Goal: Task Accomplishment & Management: Manage account settings

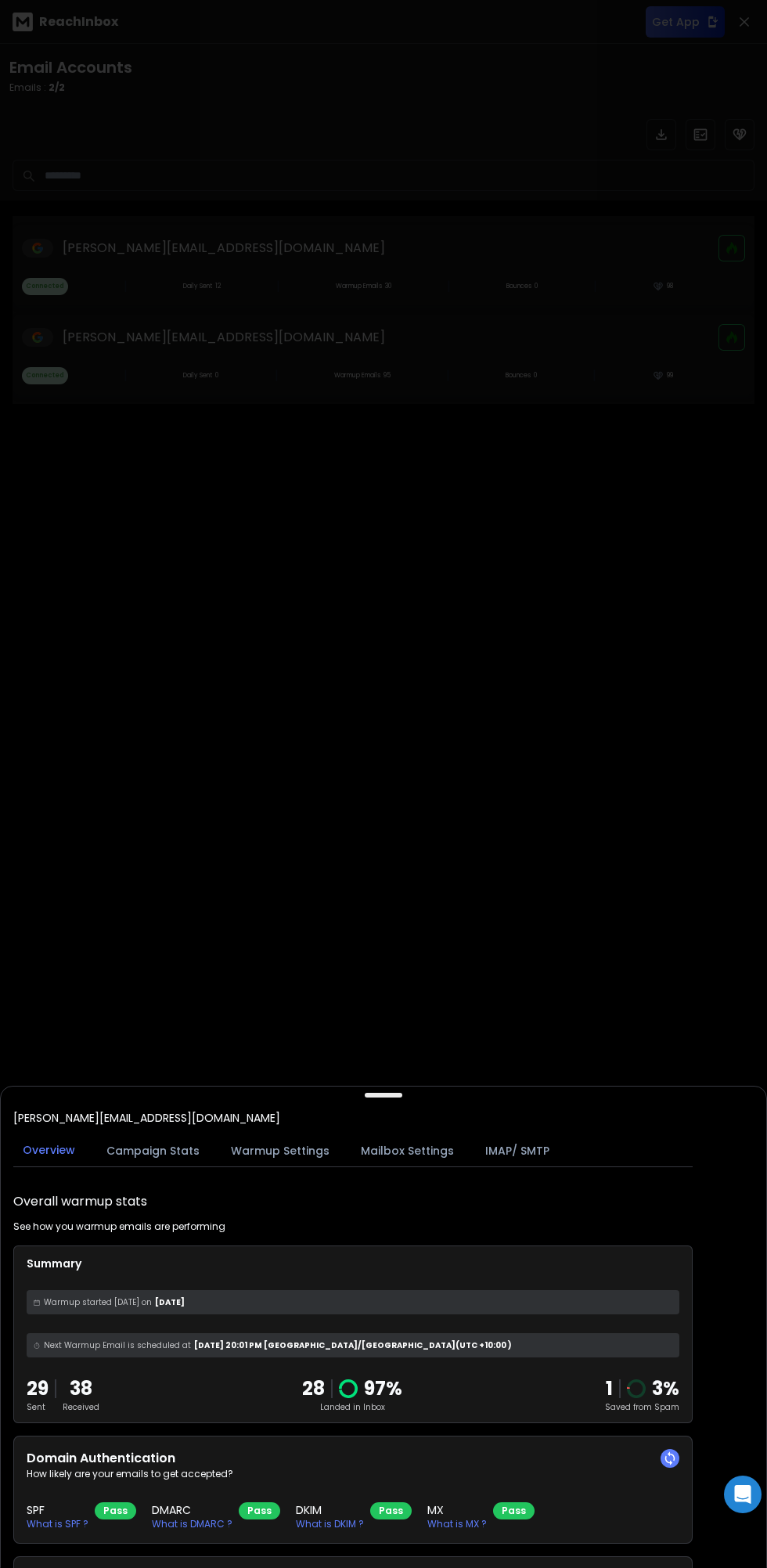
click at [385, 1151] on button "Mailbox Settings" at bounding box center [408, 1150] width 112 height 35
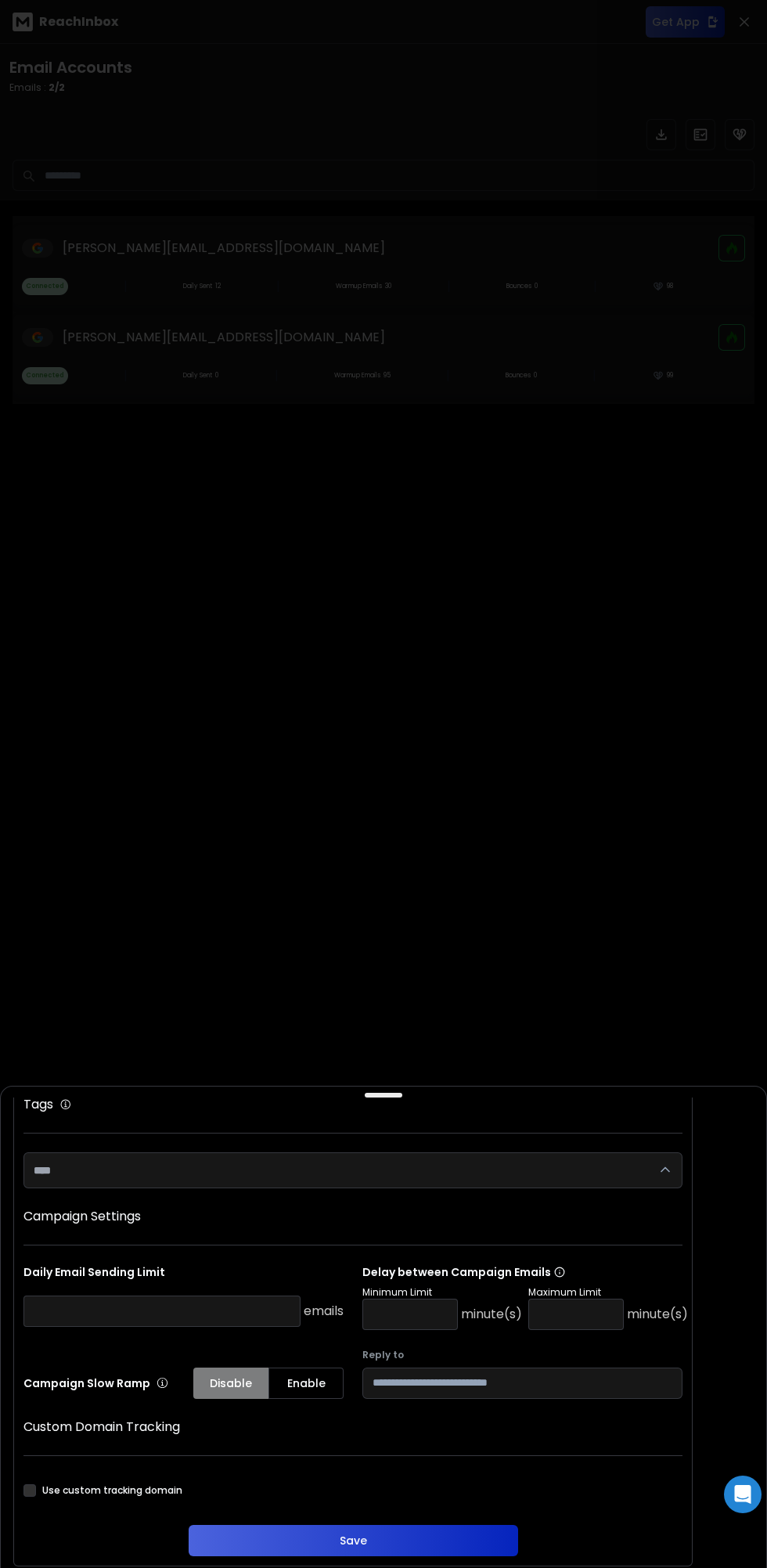
scroll to position [567, 0]
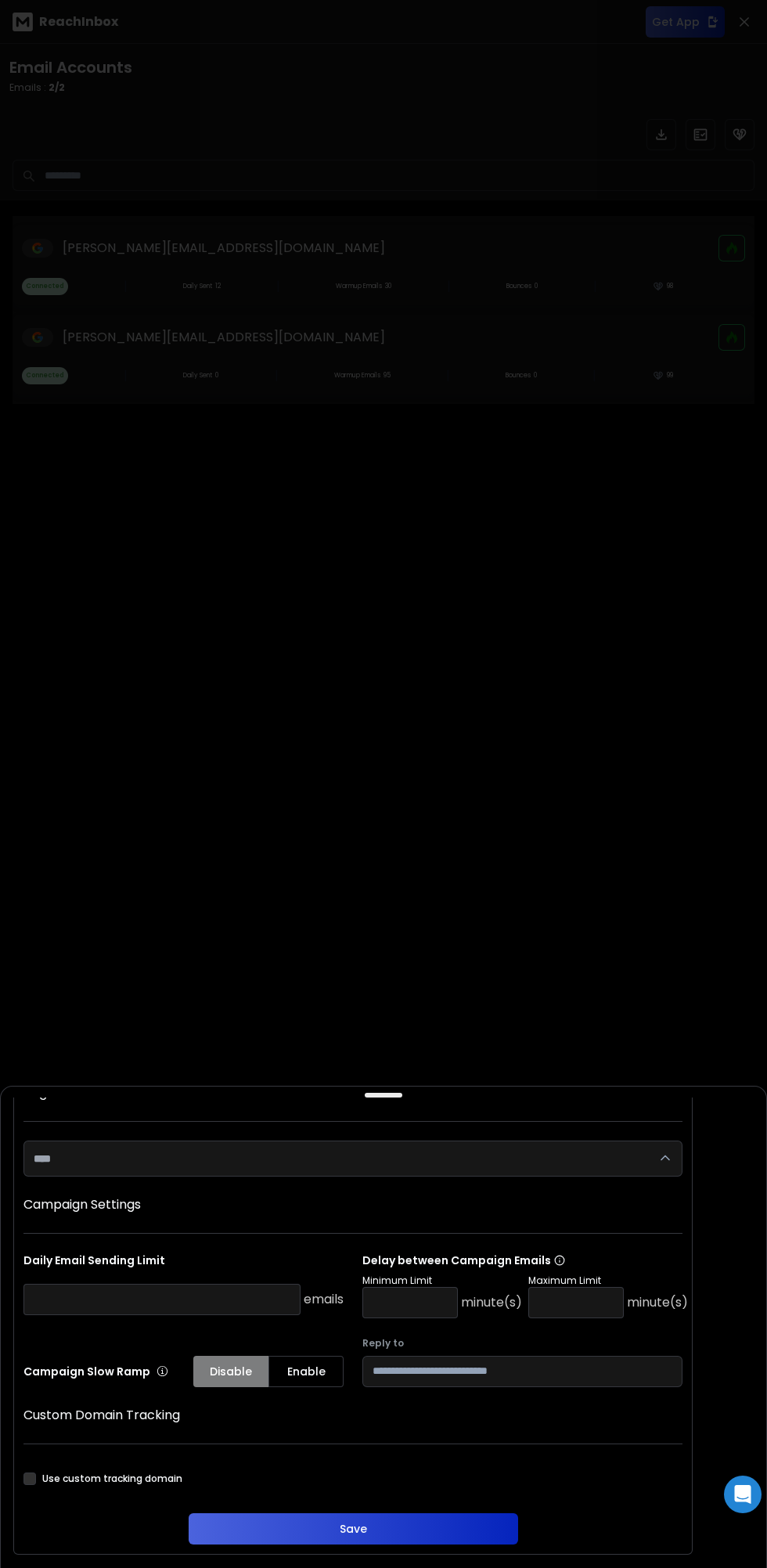
click at [533, 792] on div at bounding box center [383, 784] width 767 height 1568
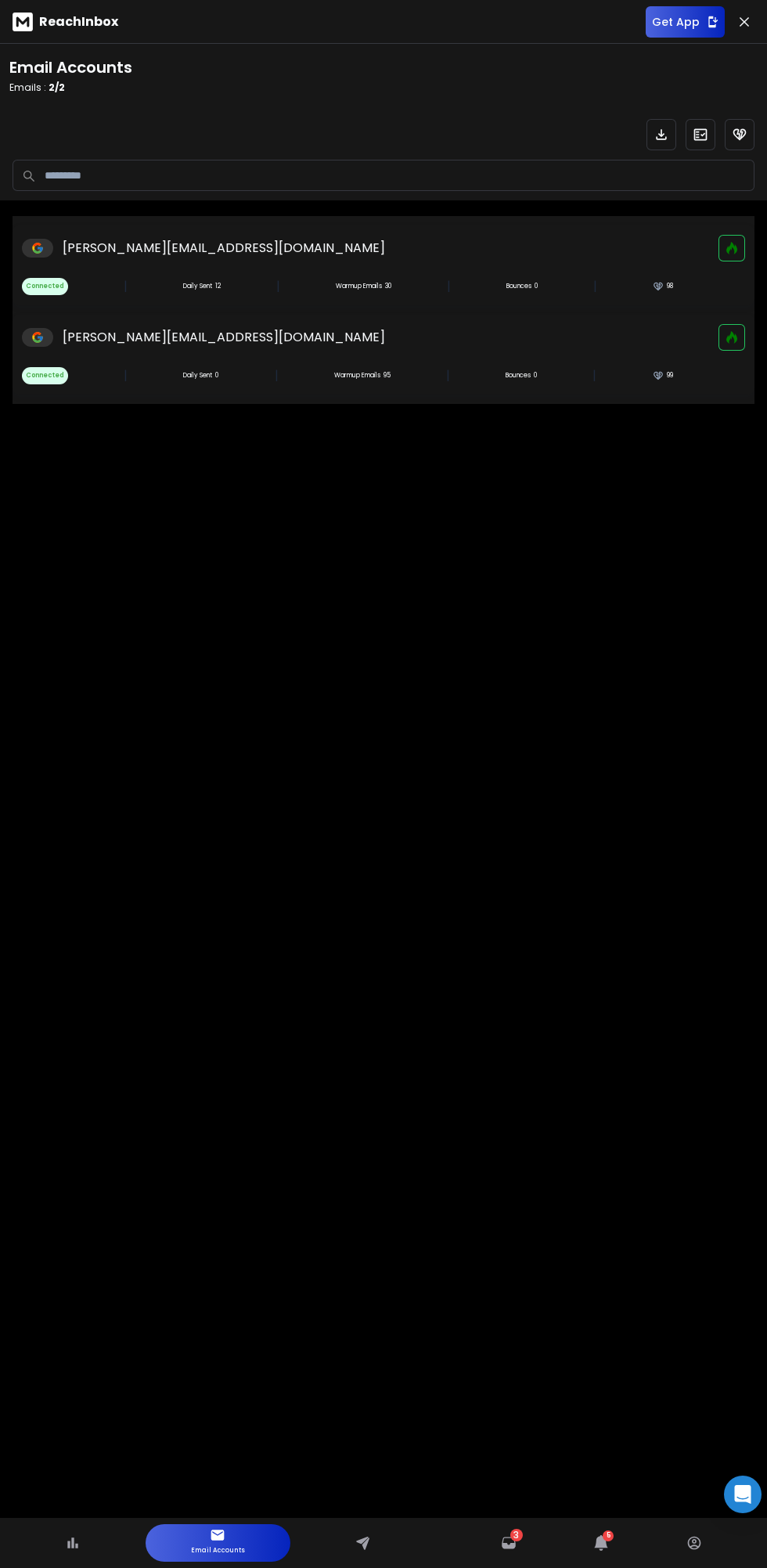
click at [72, 1538] on icon at bounding box center [72, 1542] width 10 height 10
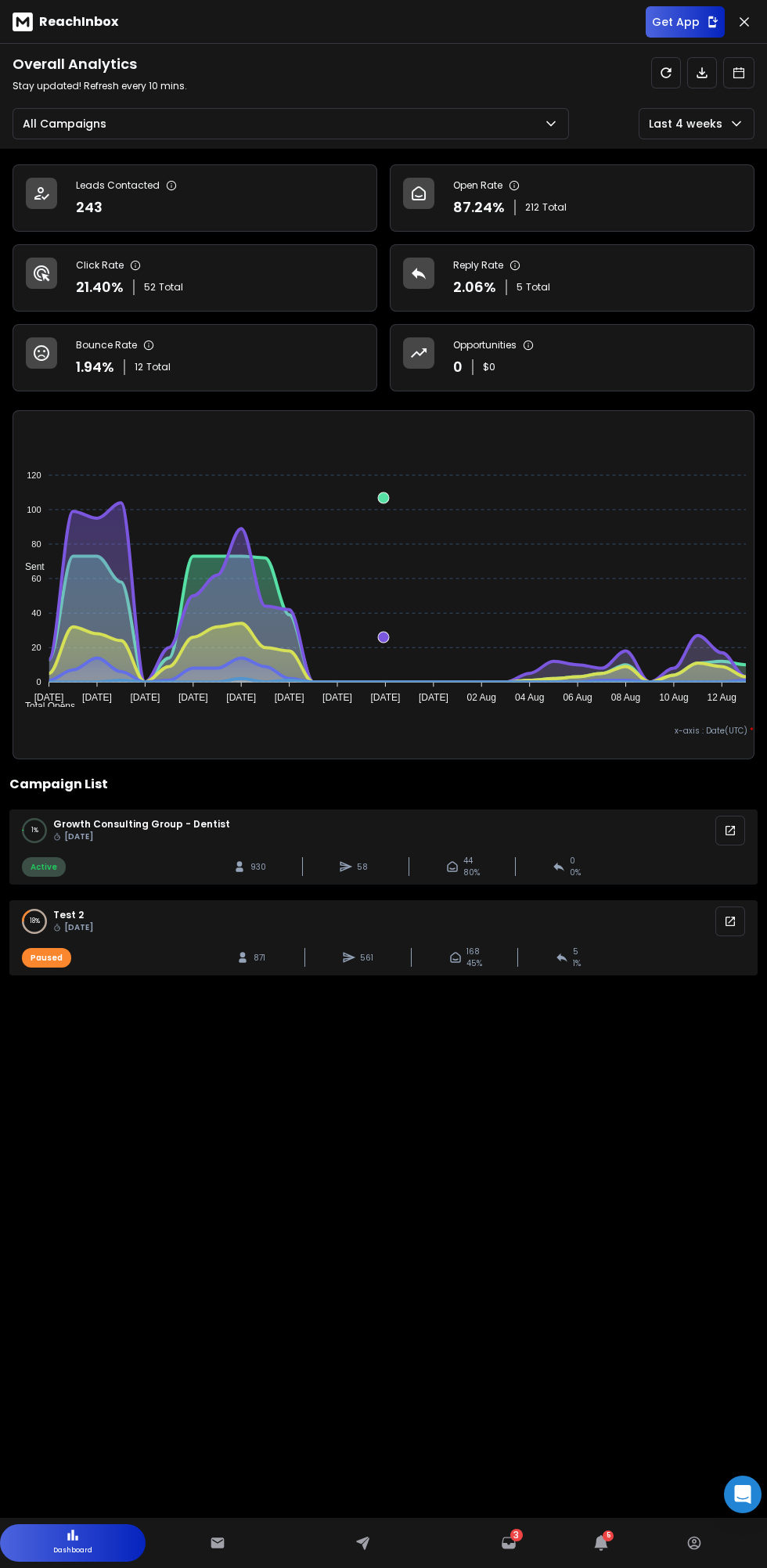
click at [731, 830] on icon at bounding box center [731, 830] width 9 height 9
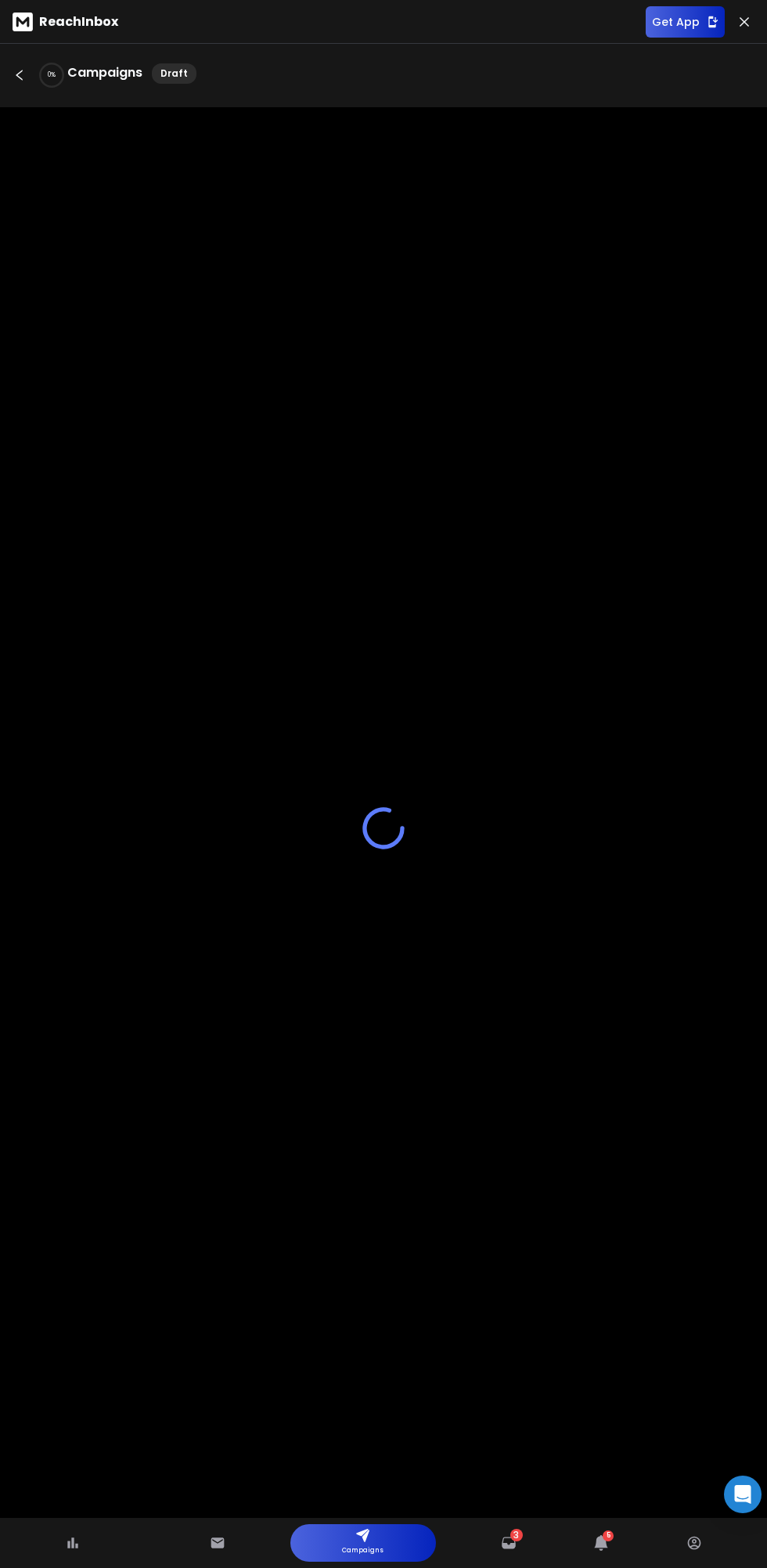
click at [734, 825] on div at bounding box center [383, 828] width 767 height 1568
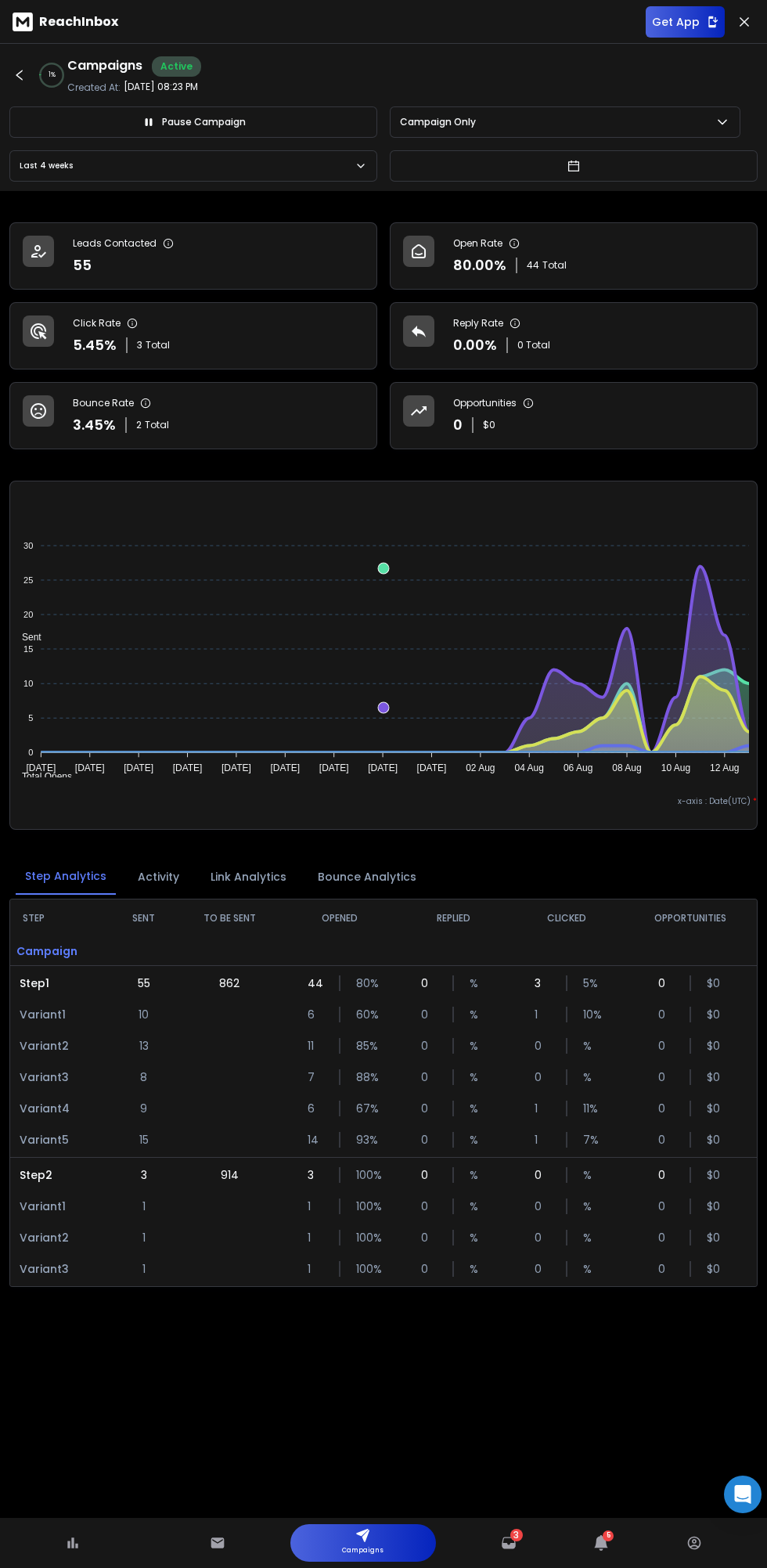
click at [169, 870] on button "Activity" at bounding box center [159, 877] width 60 height 35
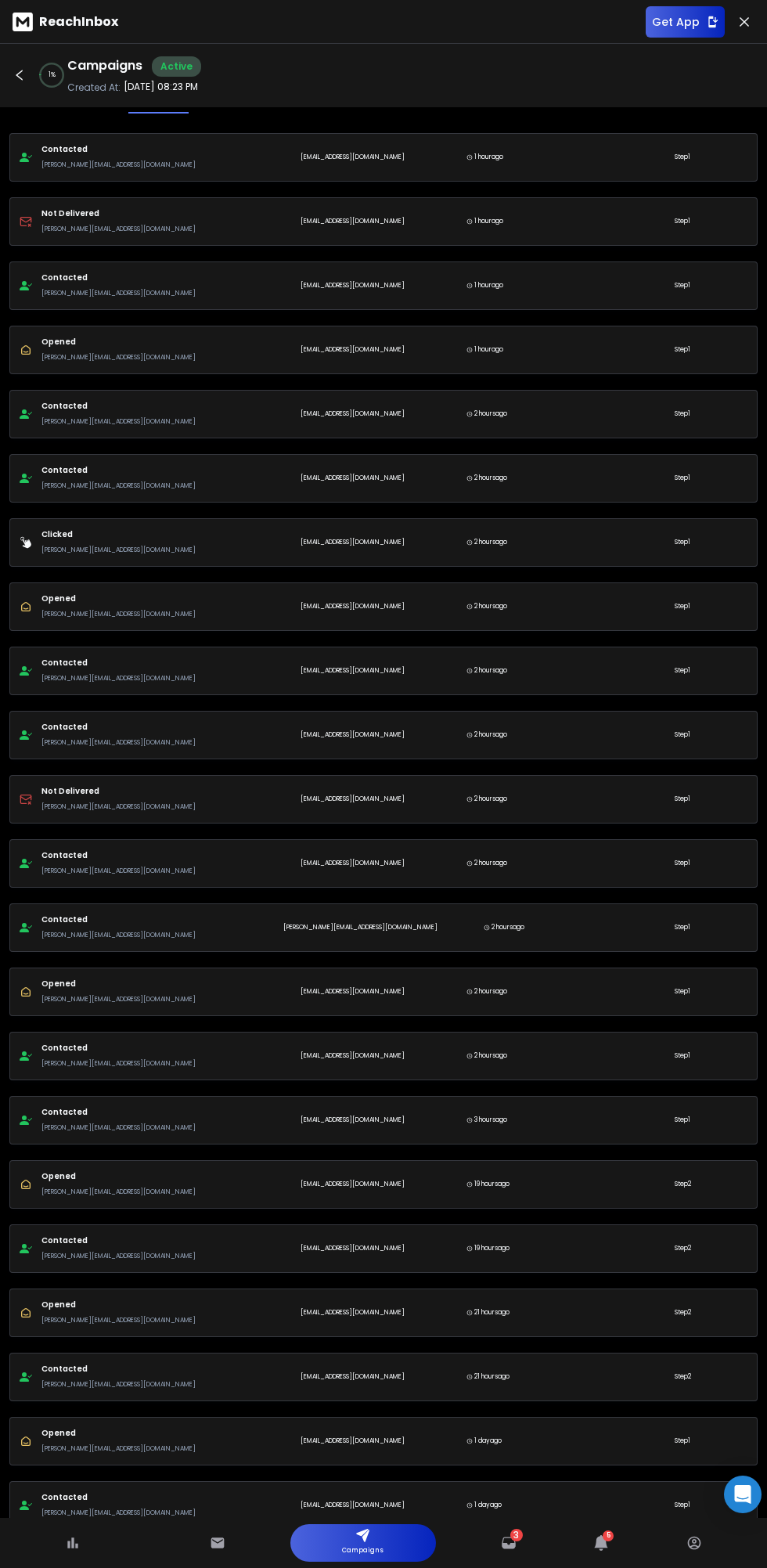
scroll to position [788, 0]
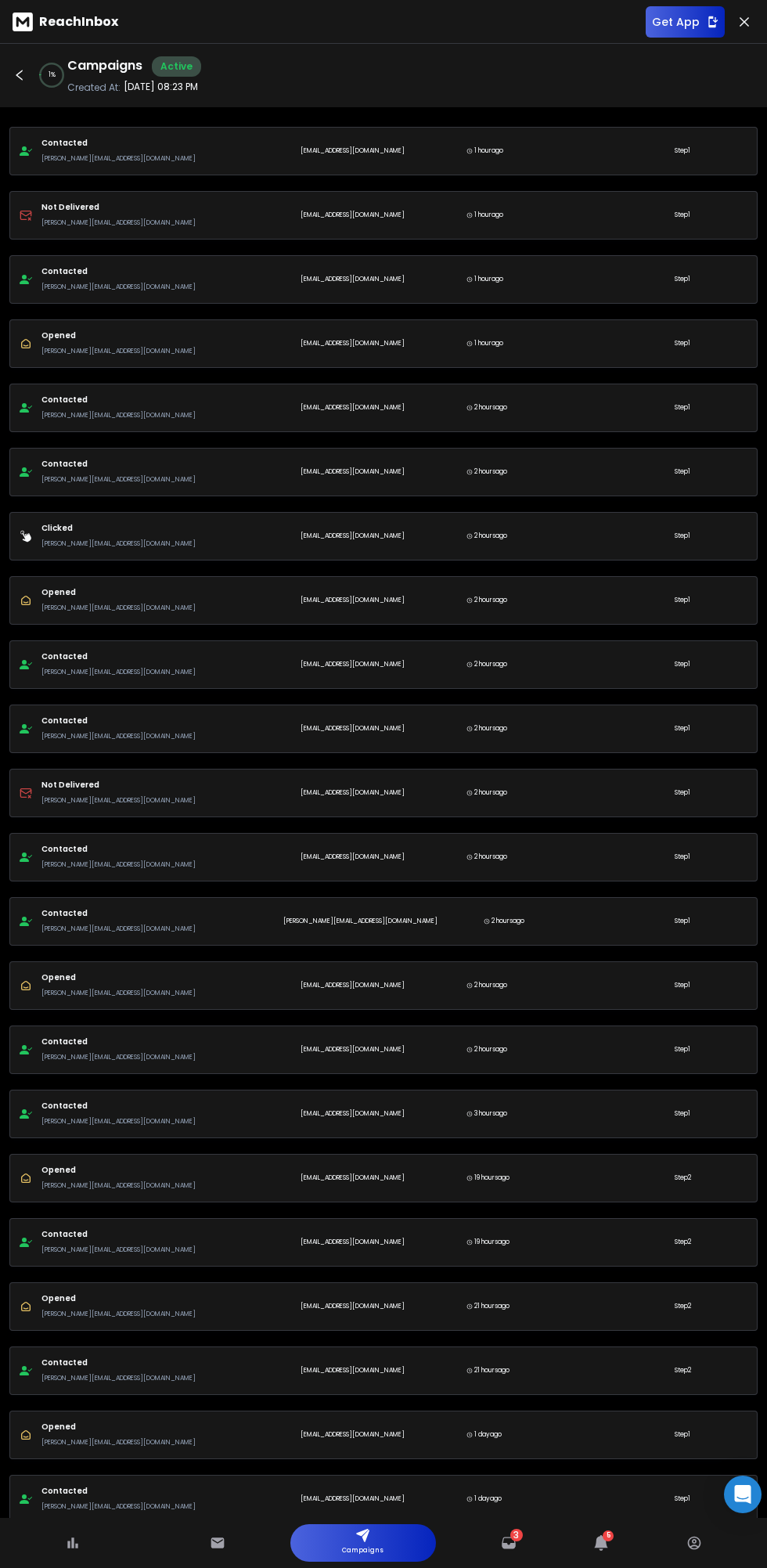
click at [96, 1556] on div at bounding box center [73, 1542] width 146 height 37
click at [386, 1537] on div "Campaigns" at bounding box center [364, 1542] width 146 height 37
click at [374, 1566] on div "Campaigns 3 5" at bounding box center [383, 1542] width 767 height 50
click at [363, 1535] on icon at bounding box center [363, 1534] width 16 height 15
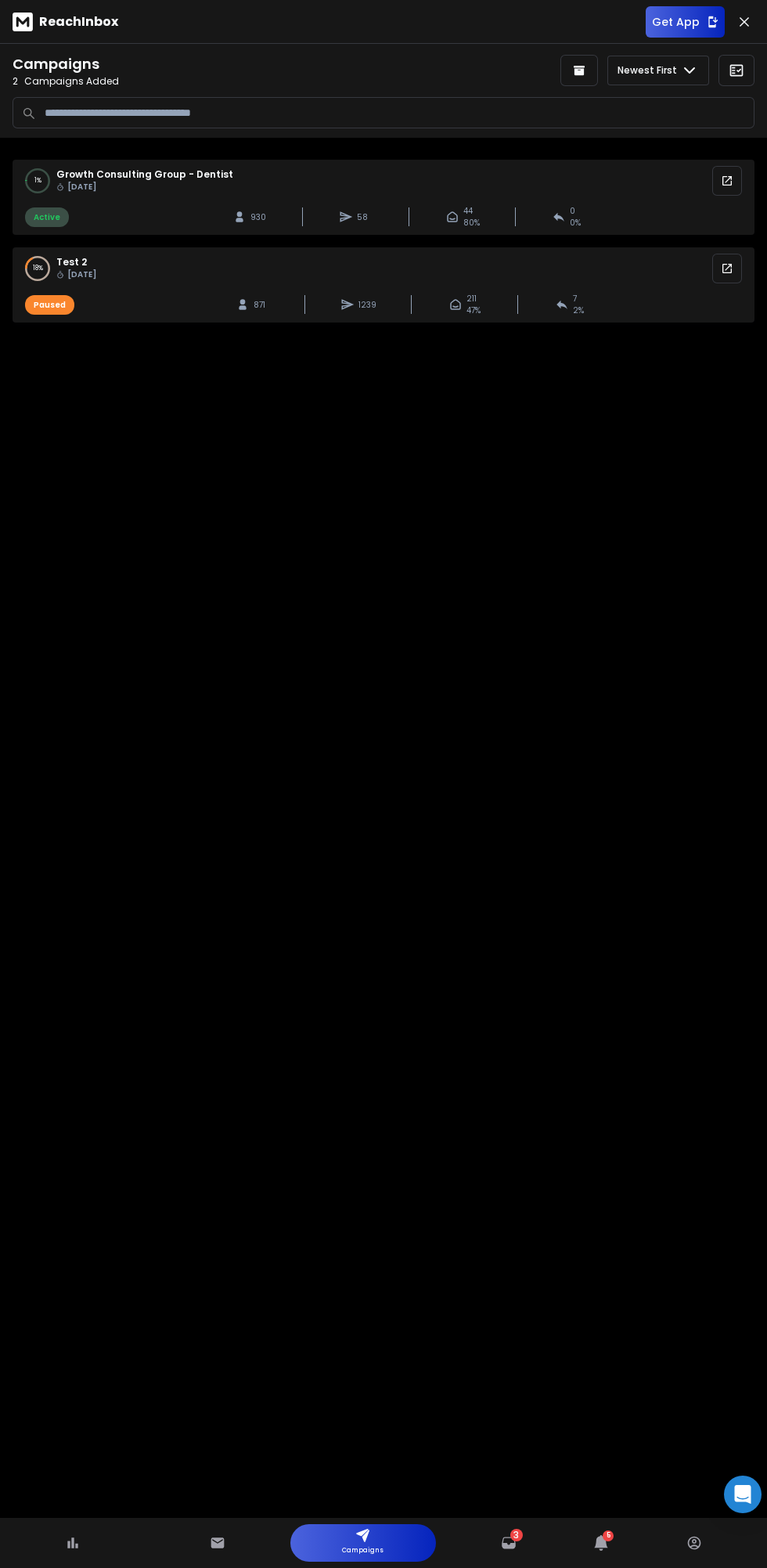
click at [728, 181] on icon at bounding box center [728, 181] width 9 height 9
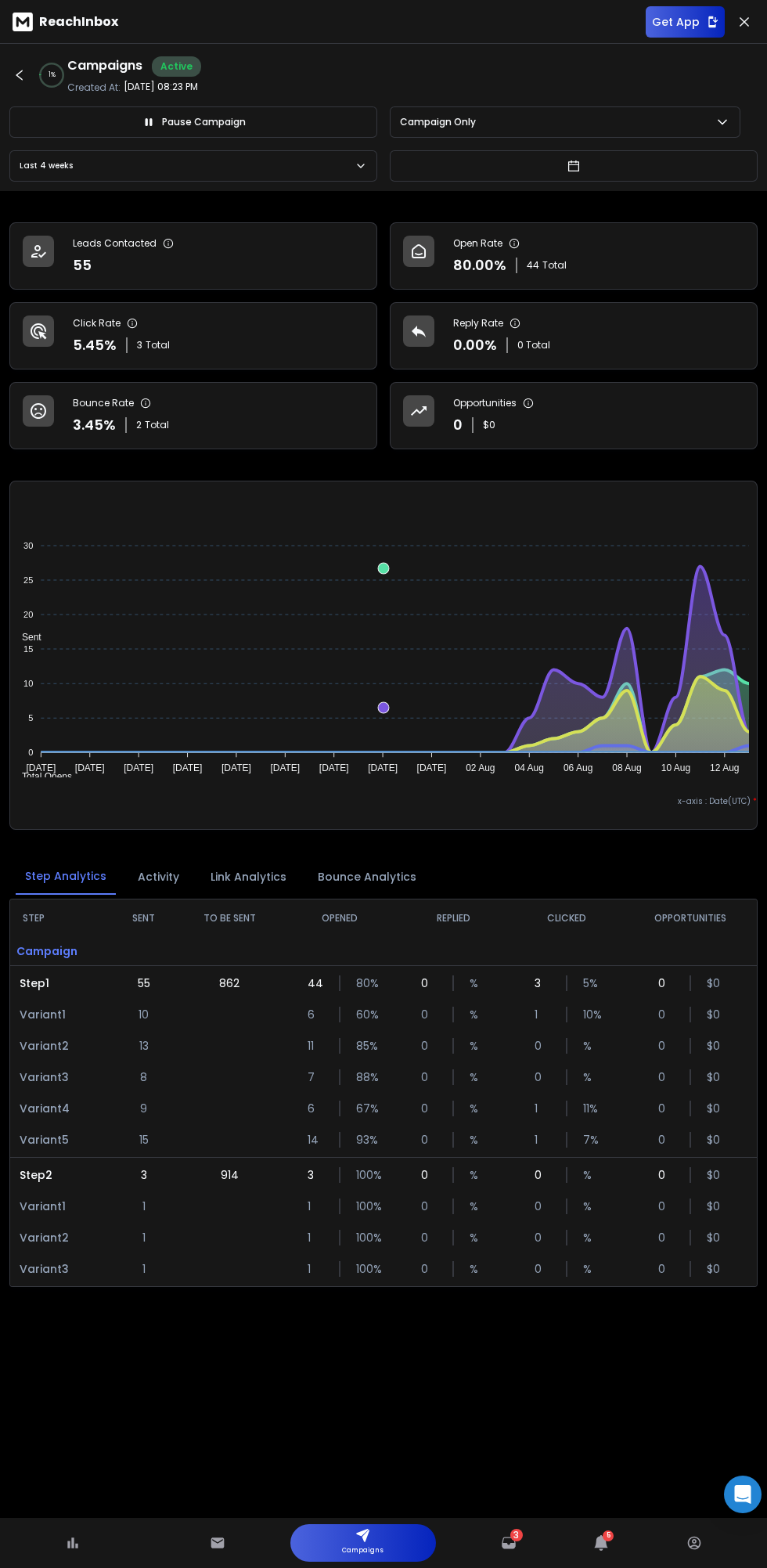
click at [19, 75] on icon at bounding box center [19, 75] width 14 height 14
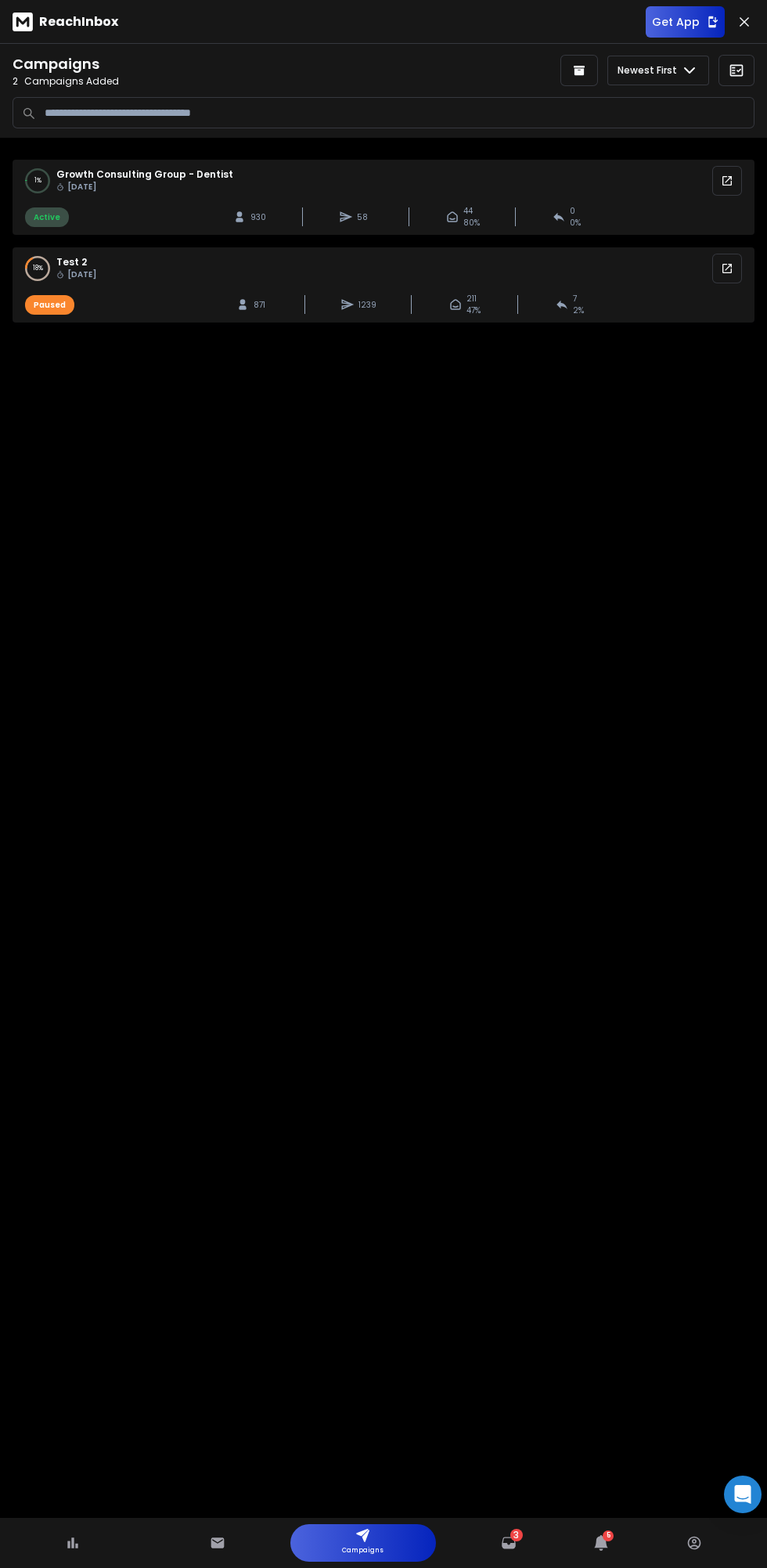
click at [512, 198] on link "1 % Growth Consulting Group - Dentist [DATE] Active 930 58 44 80 % 0 0 %" at bounding box center [384, 197] width 742 height 75
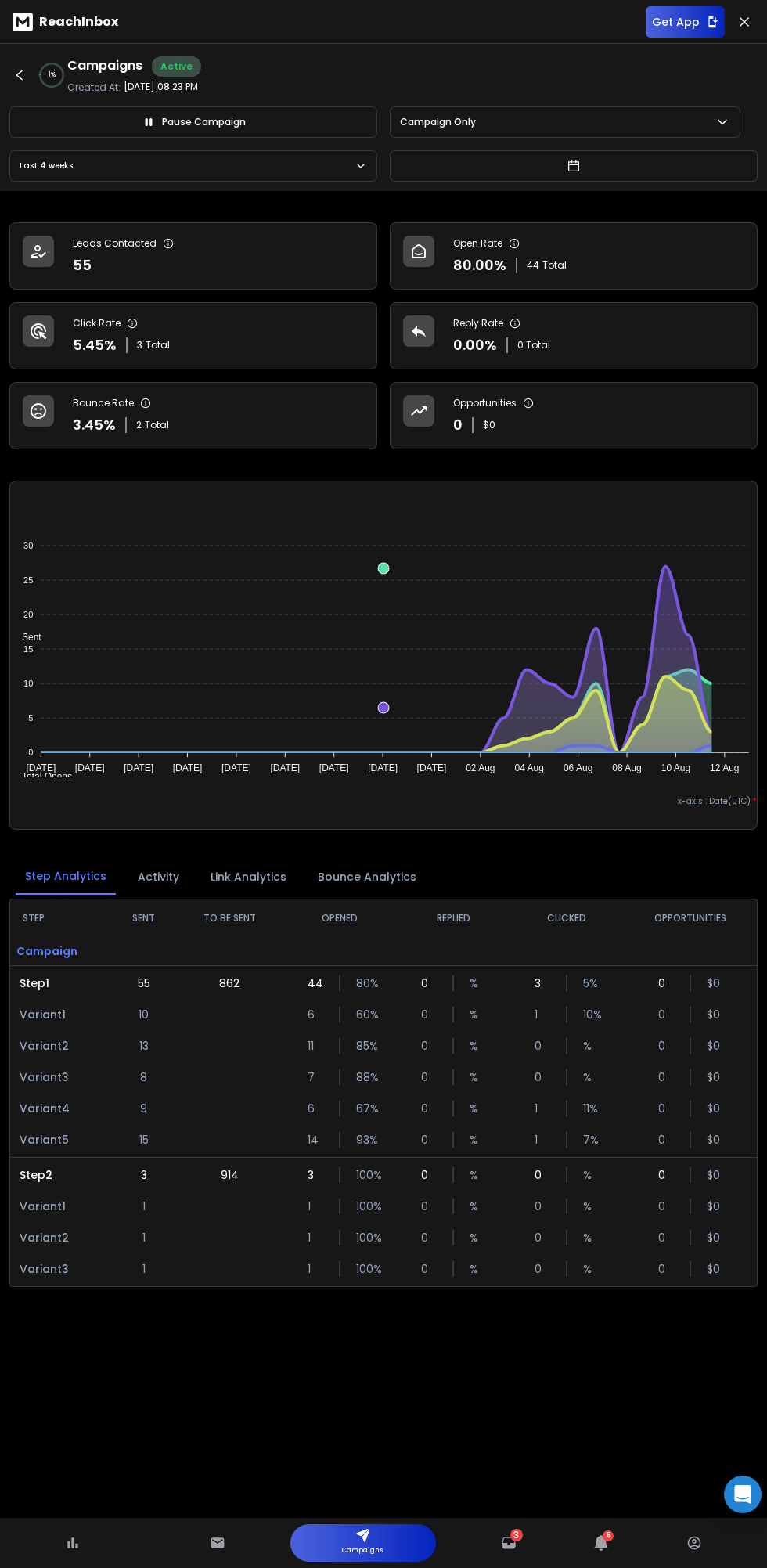
click at [19, 75] on icon at bounding box center [19, 75] width 14 height 14
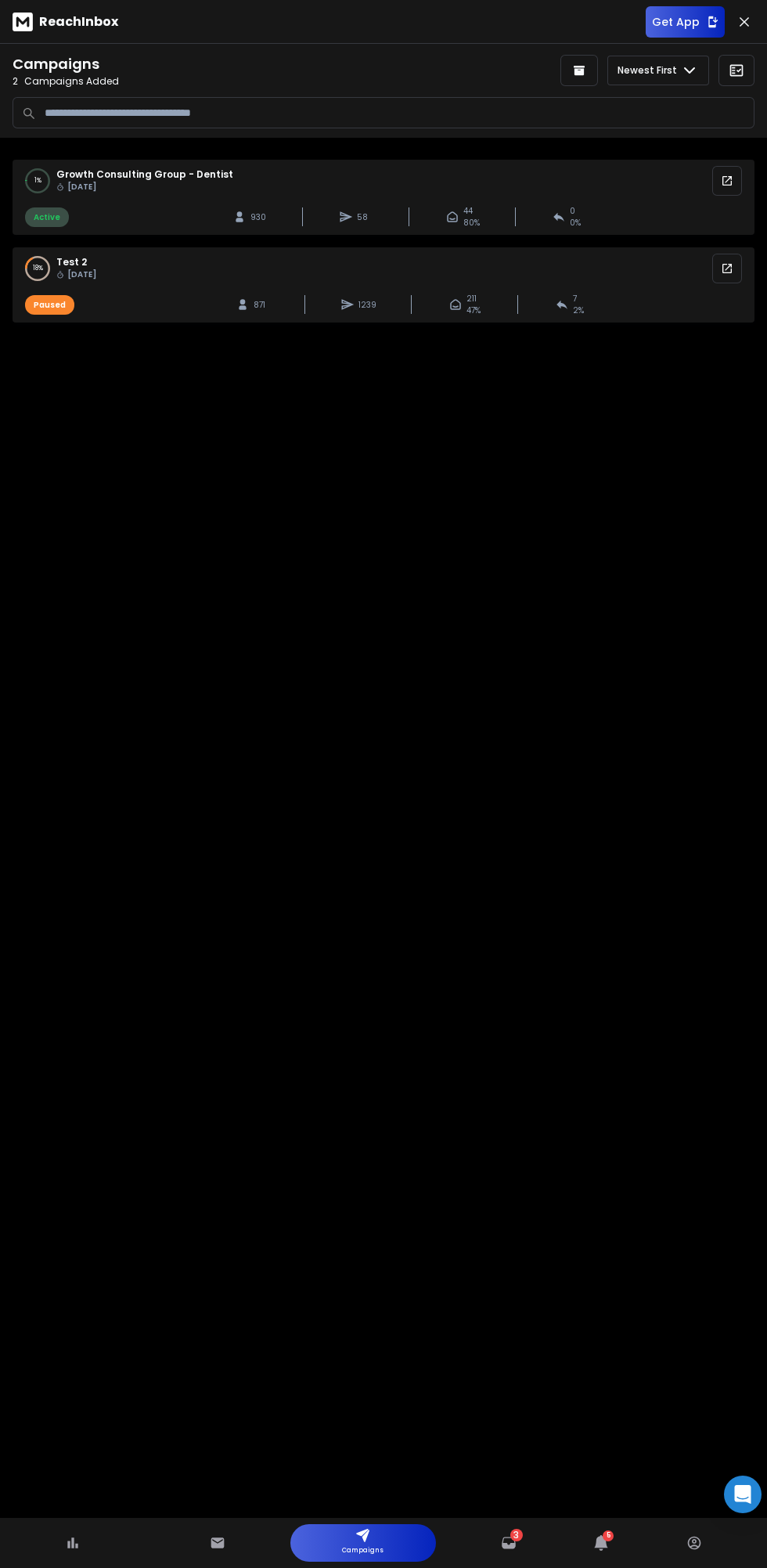
click at [731, 182] on icon at bounding box center [728, 181] width 9 height 9
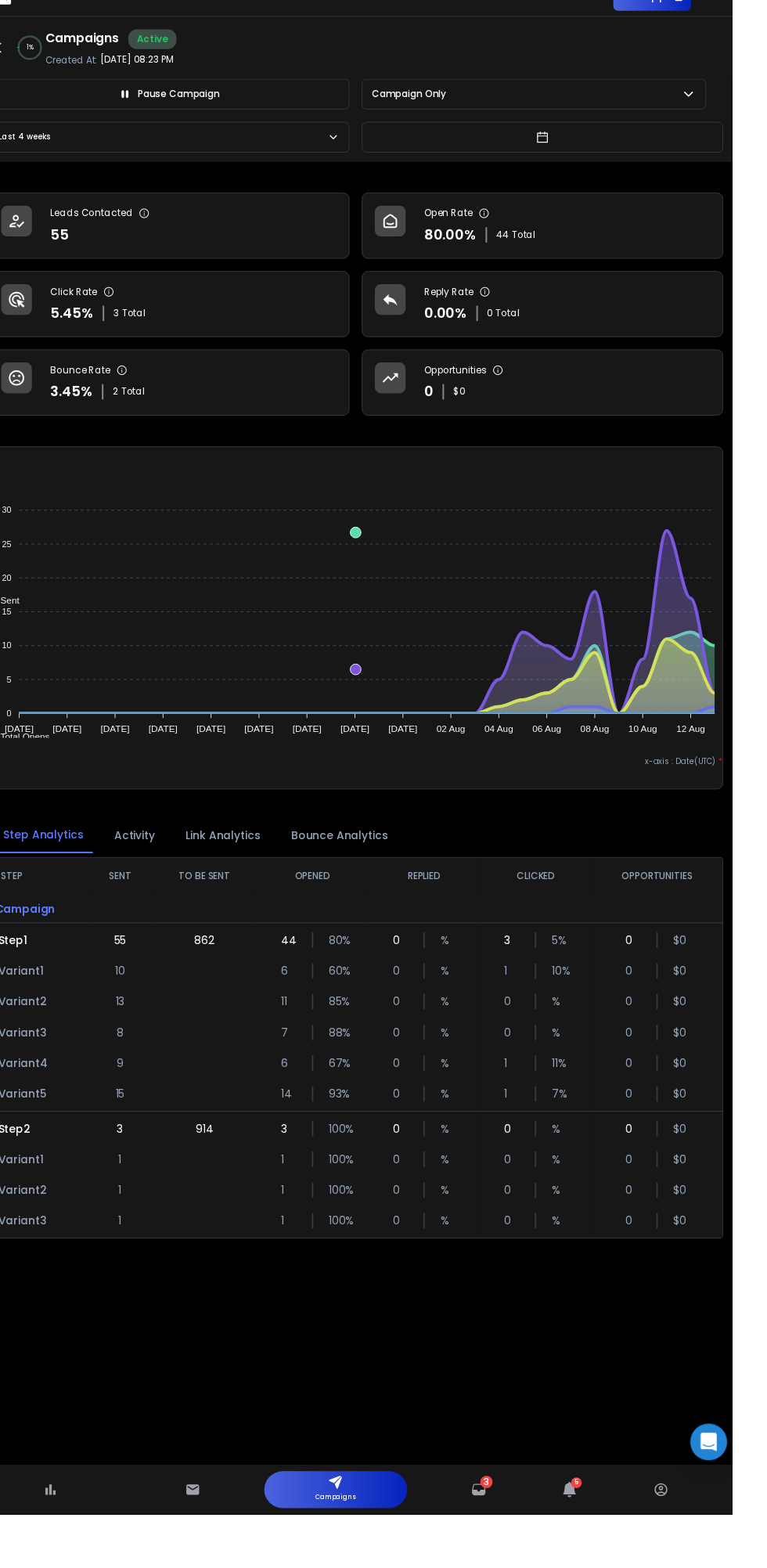
click at [182, 880] on button "Activity" at bounding box center [159, 877] width 60 height 35
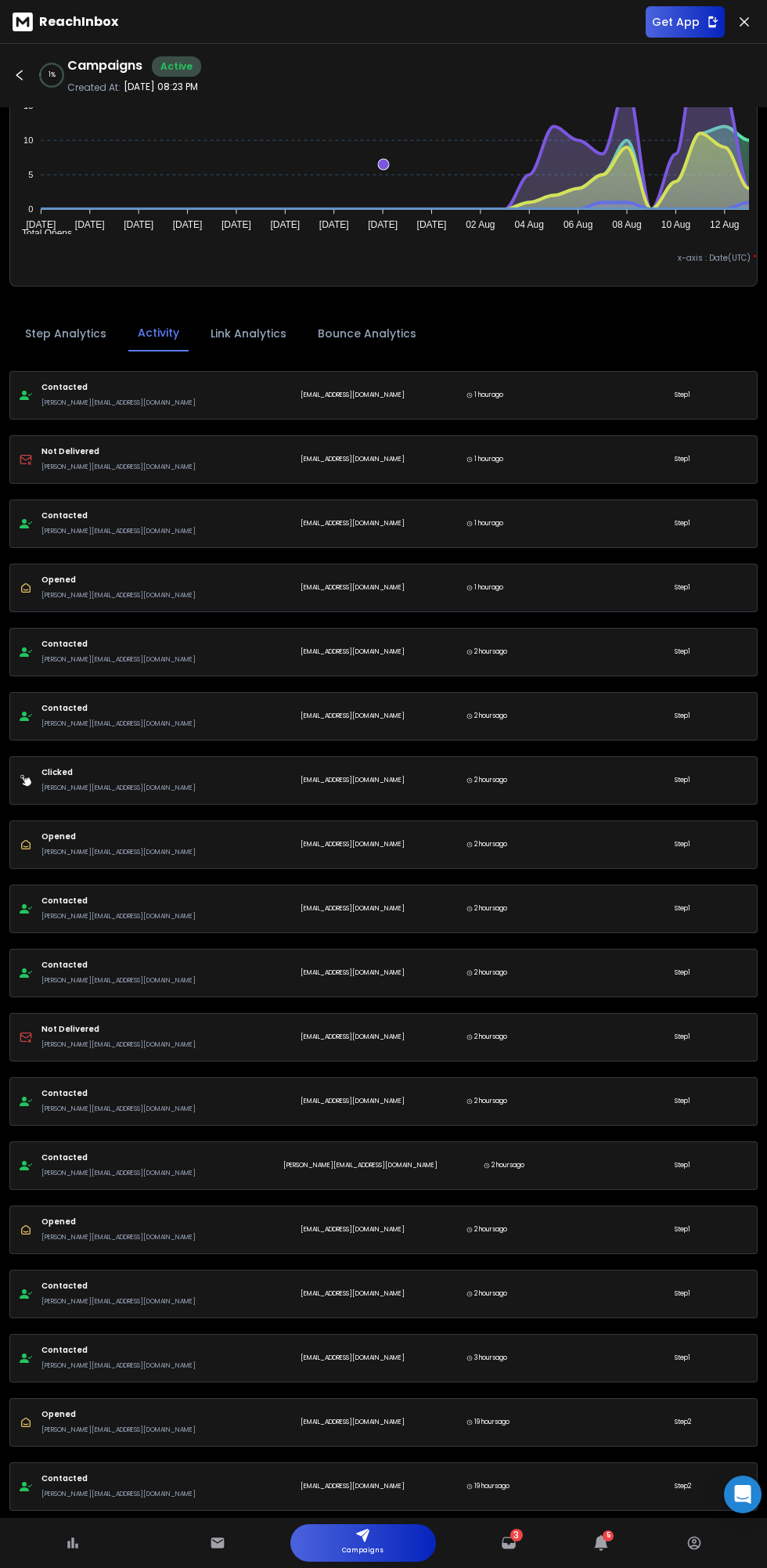
scroll to position [541, 0]
